Goal: Task Accomplishment & Management: Manage account settings

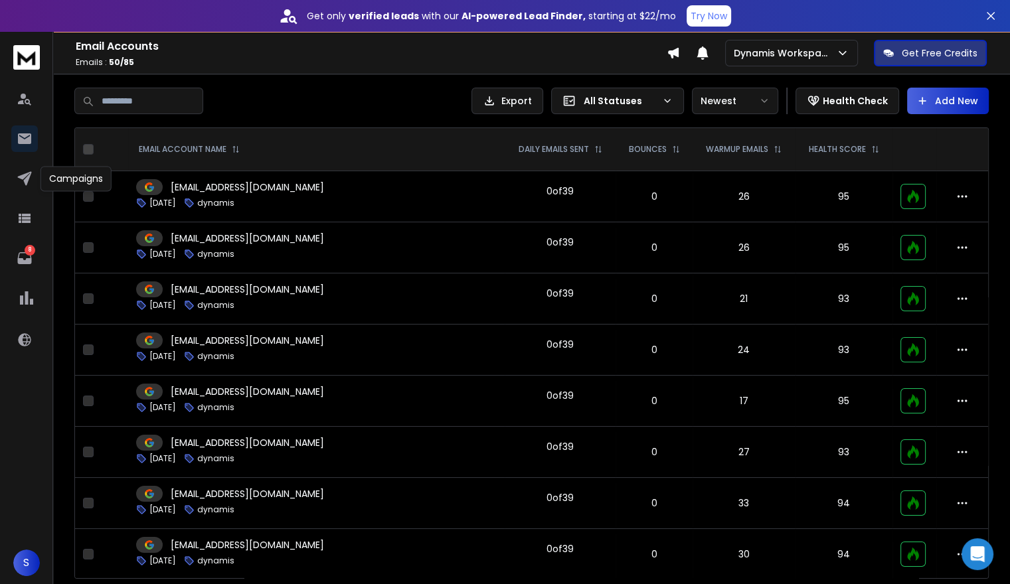
click at [21, 142] on icon at bounding box center [24, 138] width 13 height 11
click at [23, 259] on icon at bounding box center [24, 258] width 14 height 12
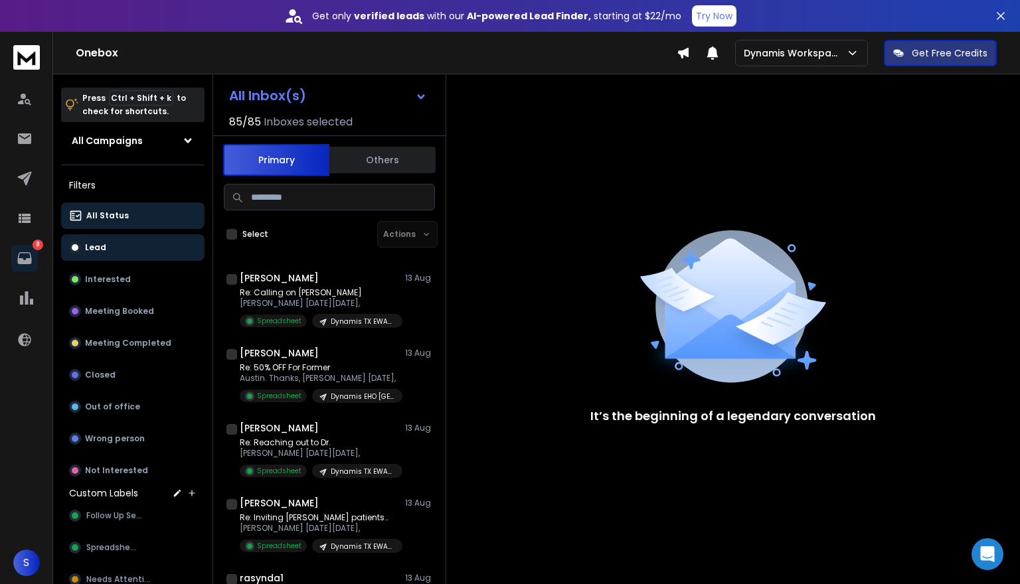
click at [130, 238] on button "Lead" at bounding box center [132, 247] width 143 height 27
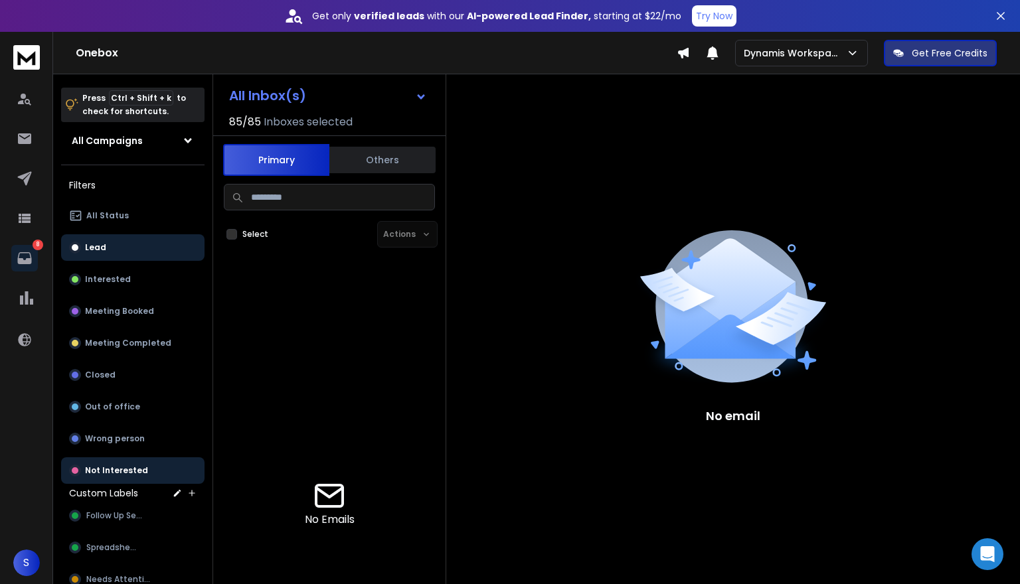
click at [129, 466] on p "Not Interested" at bounding box center [116, 470] width 63 height 11
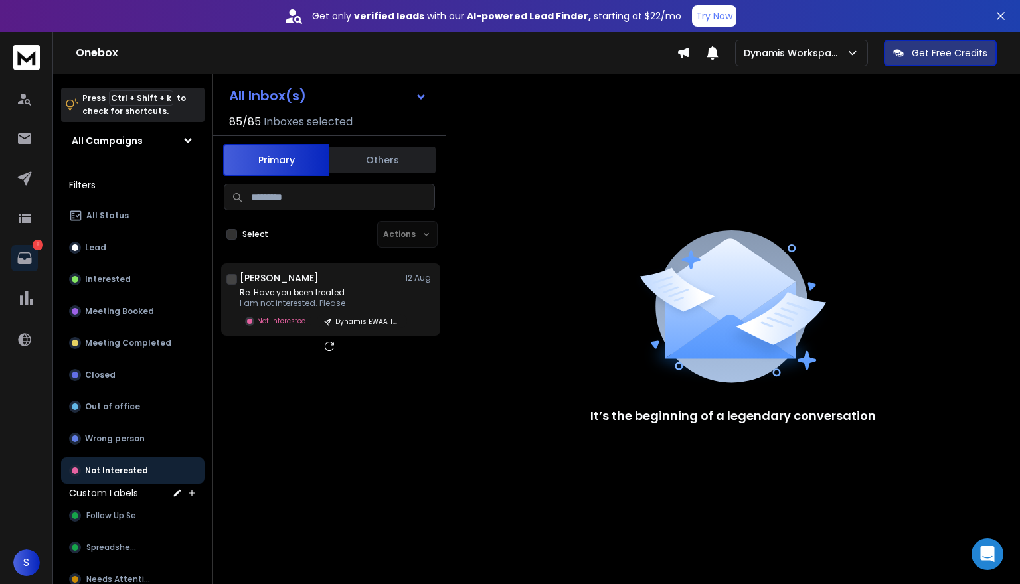
click at [291, 300] on p "I am not interested. Please" at bounding box center [319, 303] width 159 height 11
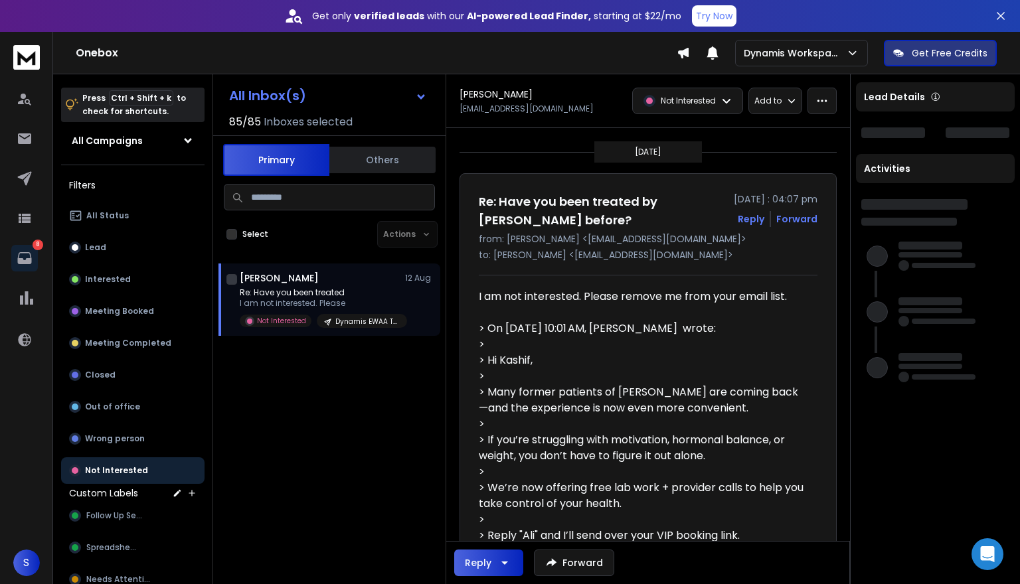
click at [818, 103] on icon "button" at bounding box center [822, 101] width 12 height 12
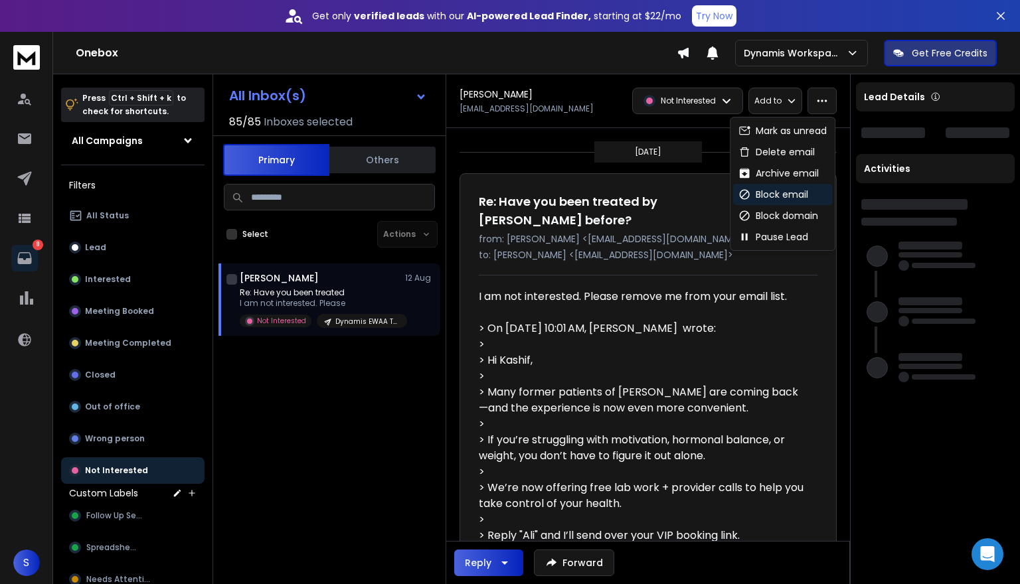
click at [795, 197] on div "Block email" at bounding box center [773, 194] width 70 height 13
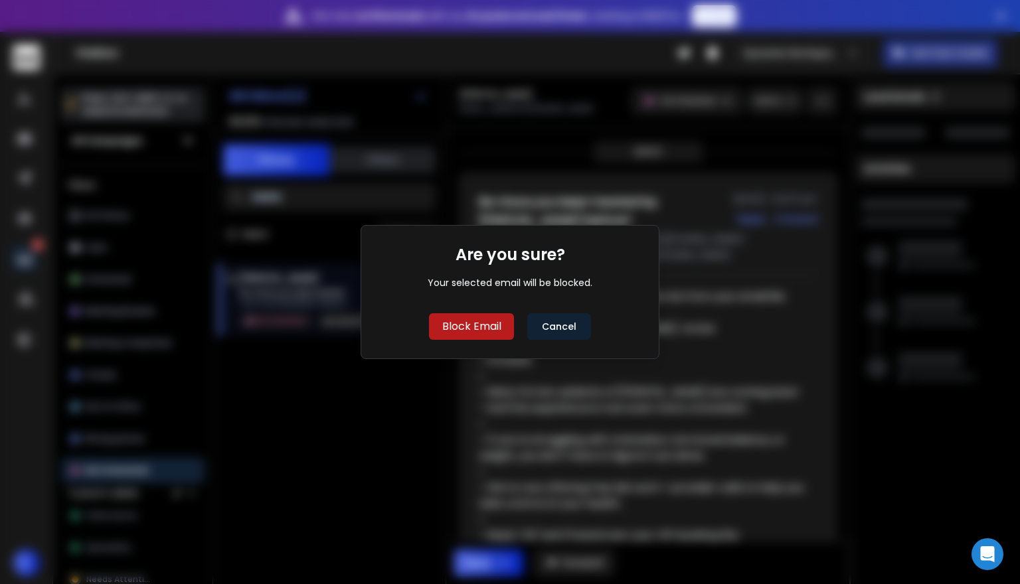
click at [448, 327] on button "Block Email" at bounding box center [471, 326] width 85 height 27
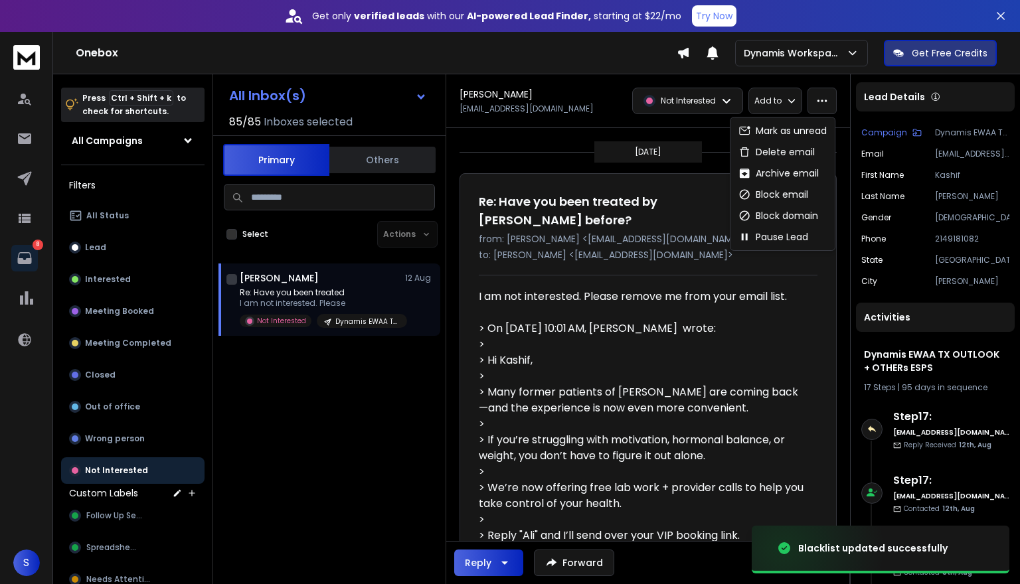
click at [820, 106] on icon "button" at bounding box center [822, 101] width 12 height 12
click at [789, 178] on div "Archive email" at bounding box center [778, 173] width 80 height 13
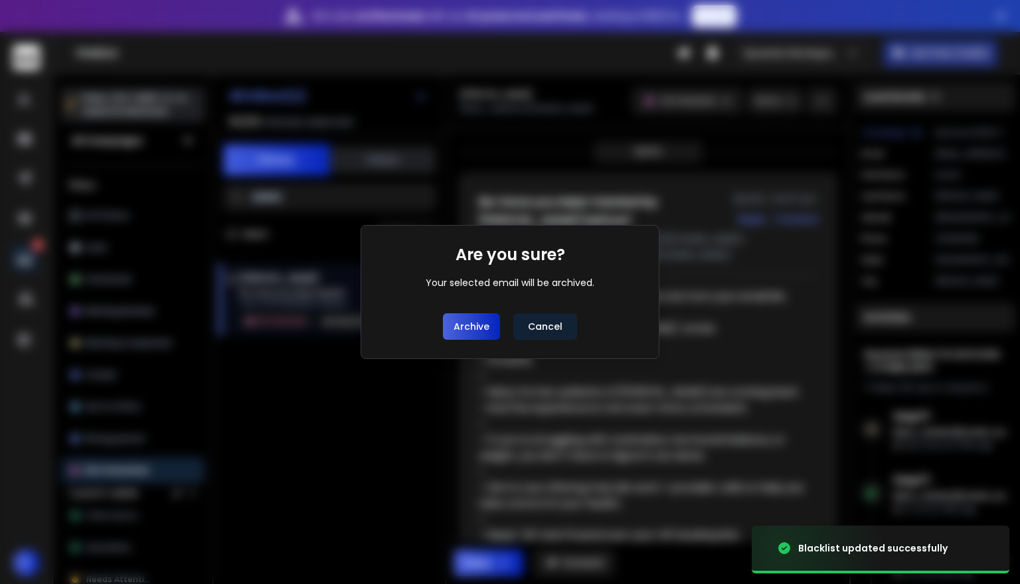
click at [467, 333] on button "archive" at bounding box center [471, 326] width 57 height 27
